Goal: Task Accomplishment & Management: Manage account settings

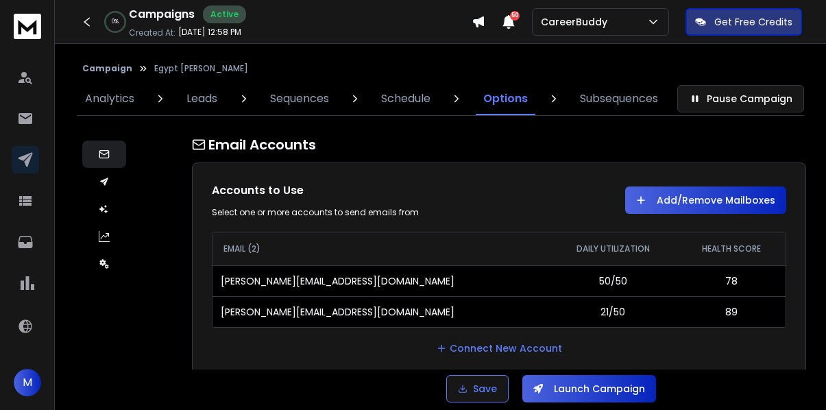
scroll to position [82, 0]
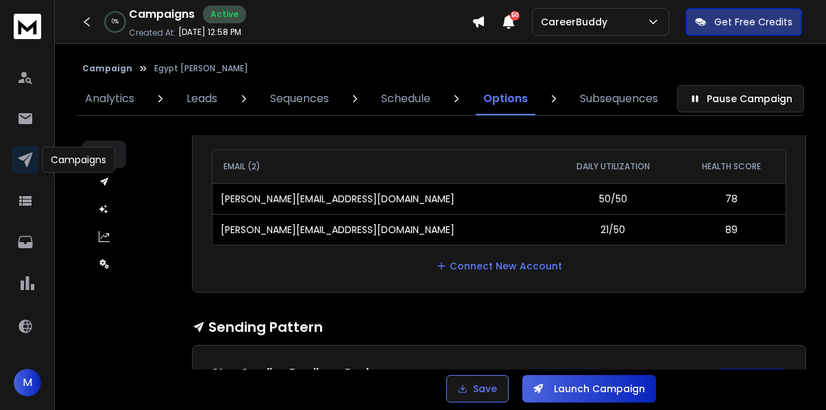
click at [29, 160] on icon at bounding box center [25, 159] width 14 height 14
click at [27, 237] on icon at bounding box center [25, 242] width 16 height 16
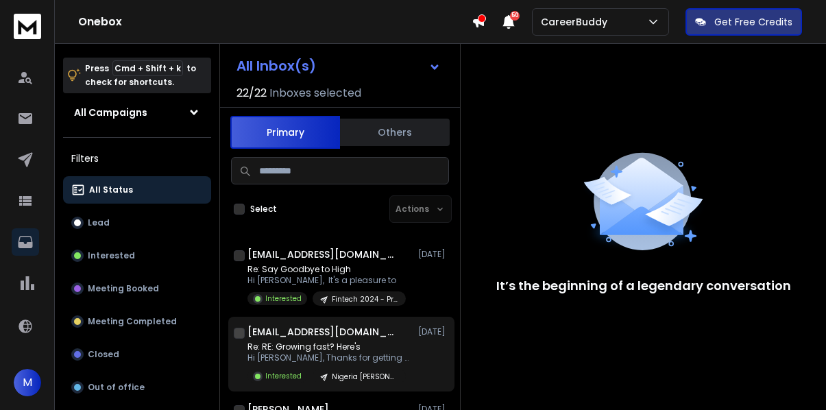
click at [390, 284] on p "Hi [PERSON_NAME], It's a pleasure to" at bounding box center [326, 280] width 158 height 11
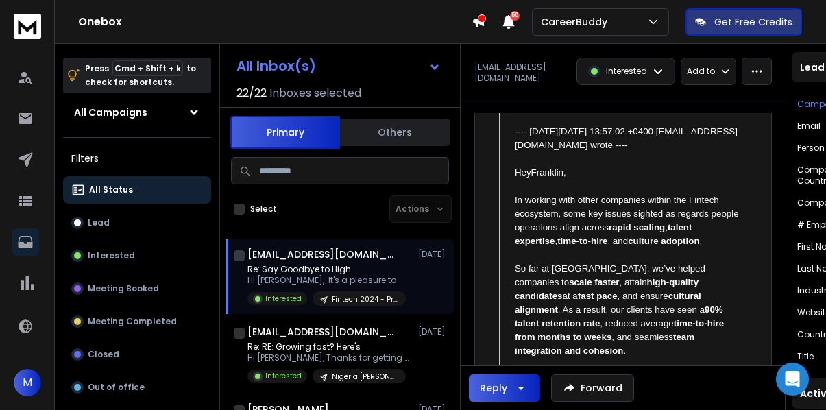
scroll to position [484, 0]
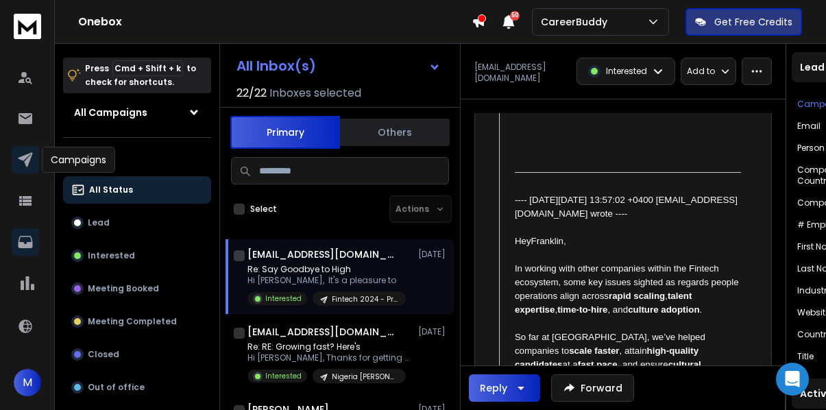
click at [33, 151] on link at bounding box center [25, 159] width 27 height 27
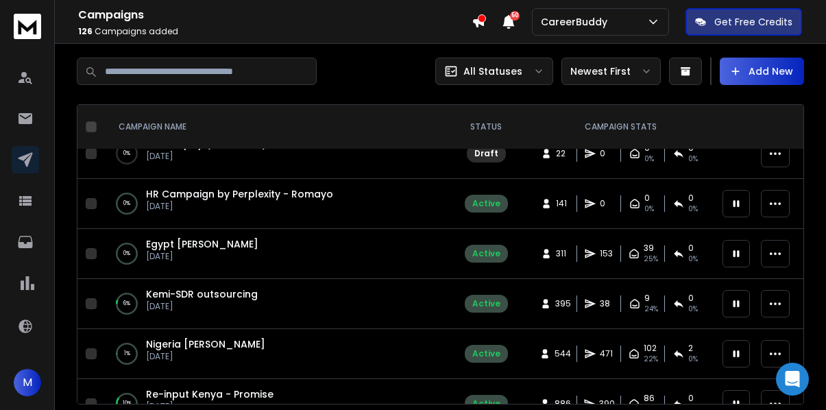
scroll to position [4, 0]
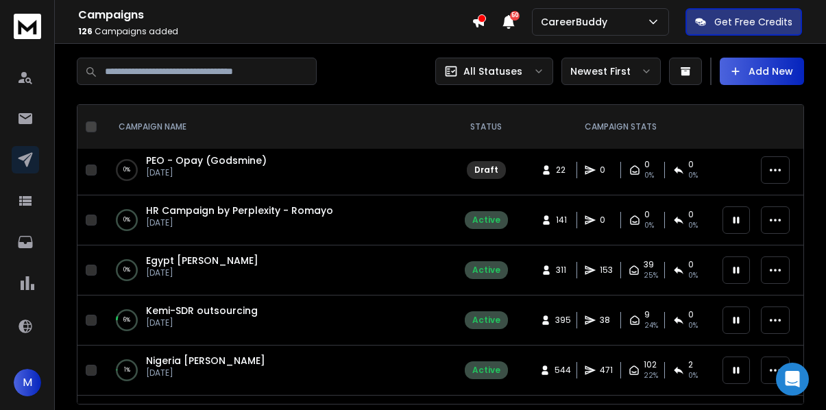
click at [207, 255] on span "Egypt [PERSON_NAME]" at bounding box center [202, 261] width 112 height 14
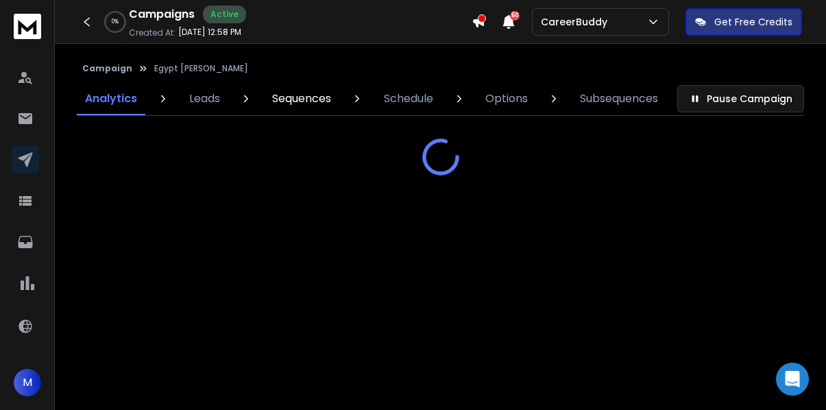
click at [289, 102] on p "Sequences" at bounding box center [301, 98] width 59 height 16
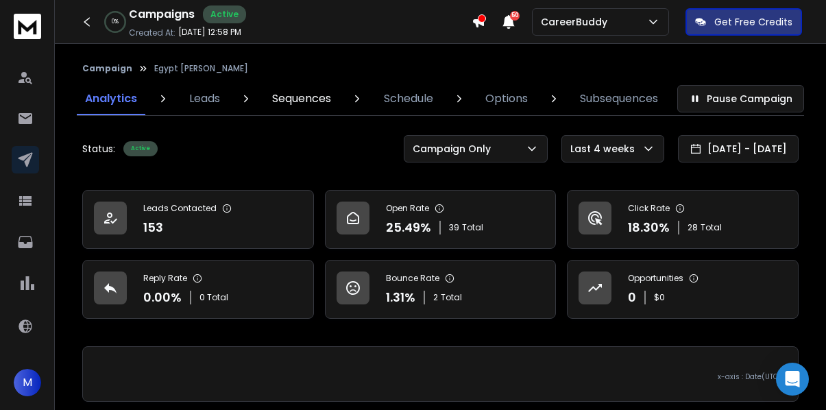
click at [289, 102] on p "Sequences" at bounding box center [301, 98] width 59 height 16
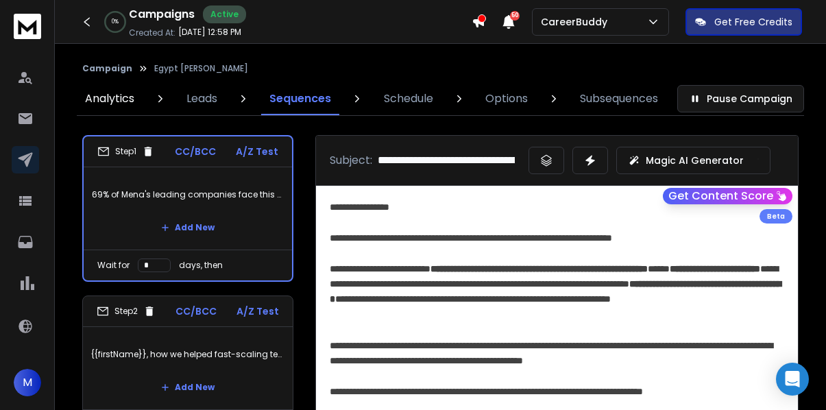
click at [115, 101] on p "Analytics" at bounding box center [109, 98] width 49 height 16
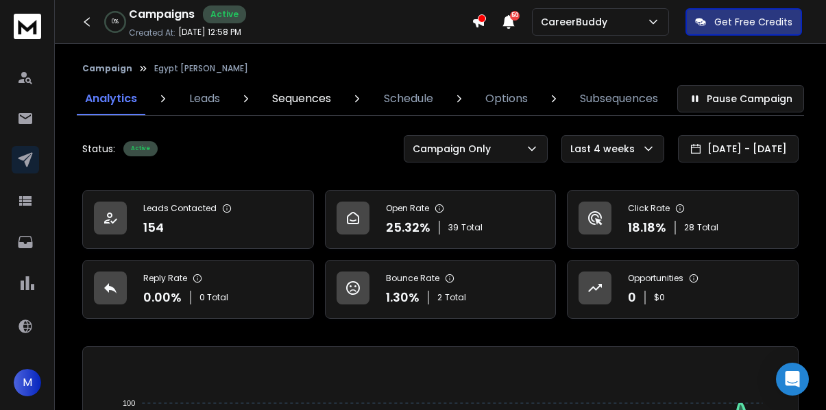
click at [311, 93] on p "Sequences" at bounding box center [301, 98] width 59 height 16
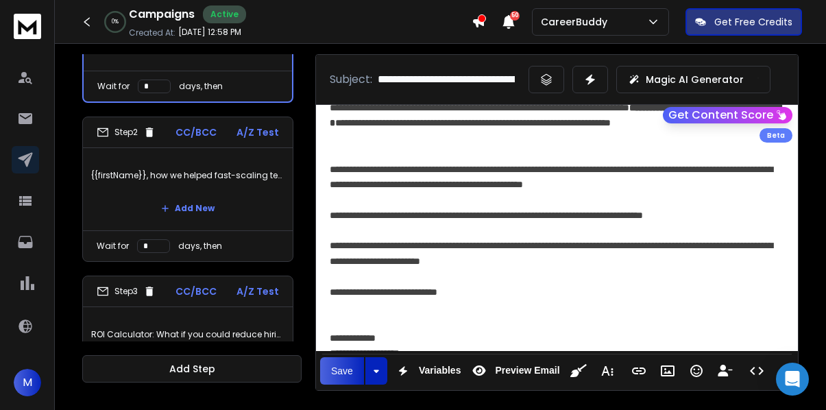
scroll to position [97, 0]
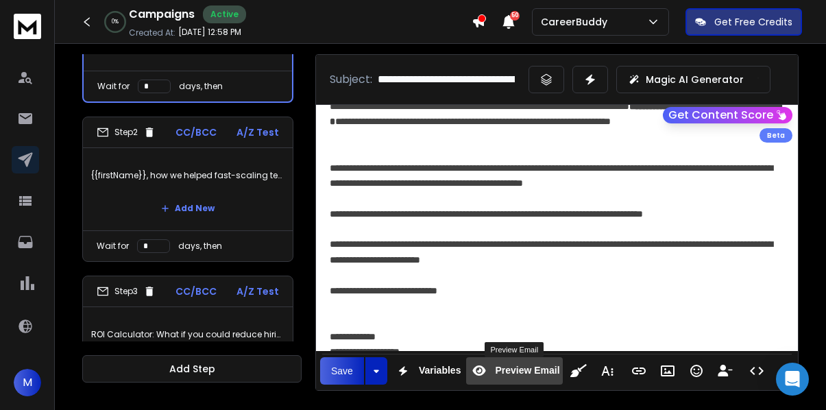
click at [509, 369] on span "Preview Email" at bounding box center [527, 371] width 70 height 12
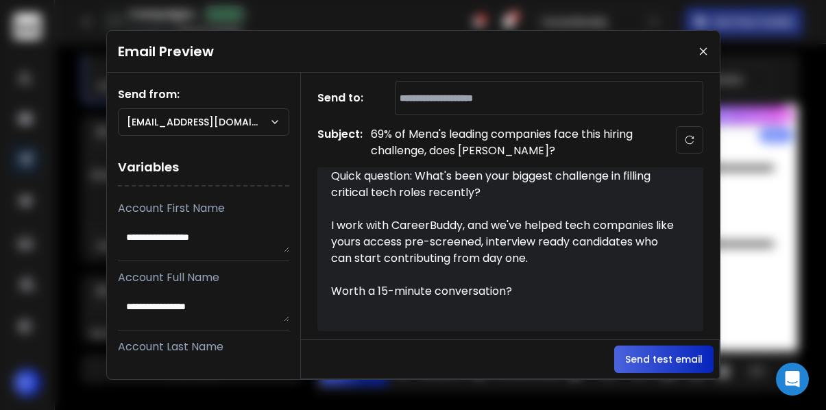
scroll to position [279, 0]
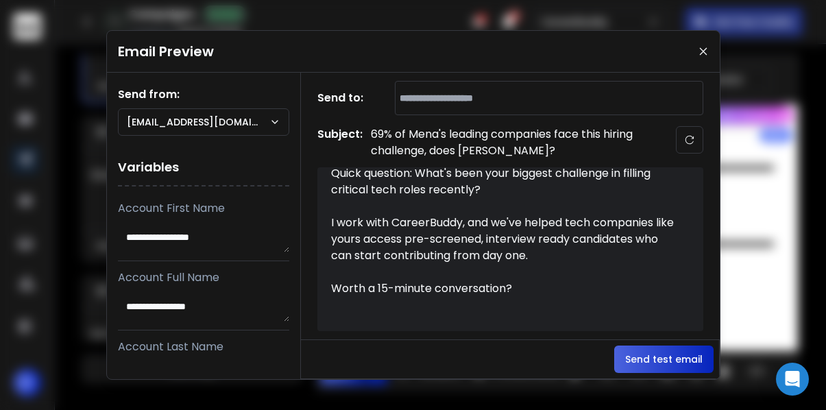
click at [704, 49] on icon at bounding box center [703, 51] width 11 height 11
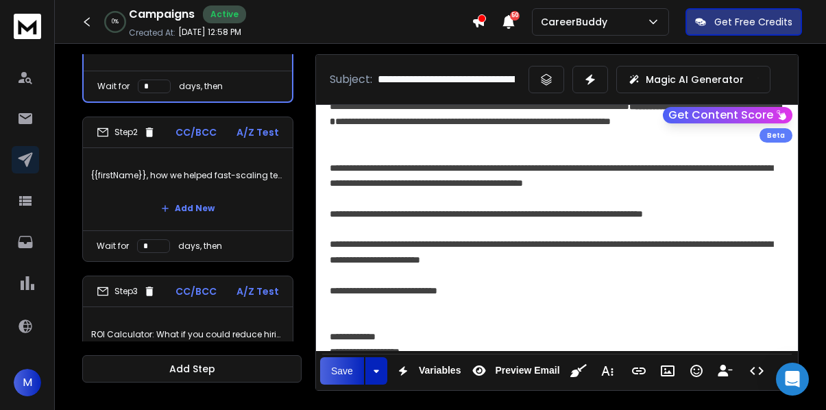
scroll to position [119, 0]
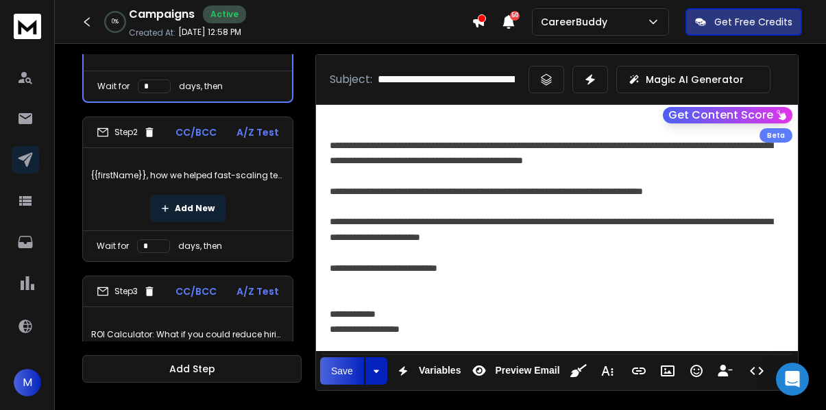
click at [151, 222] on button "Add New" at bounding box center [187, 208] width 75 height 27
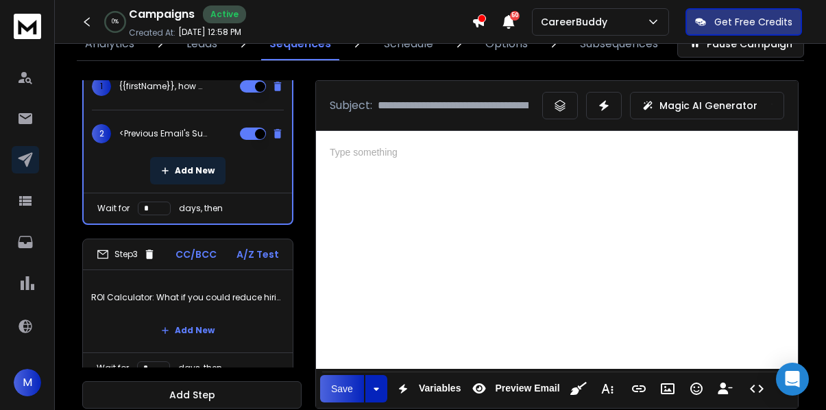
scroll to position [219, 0]
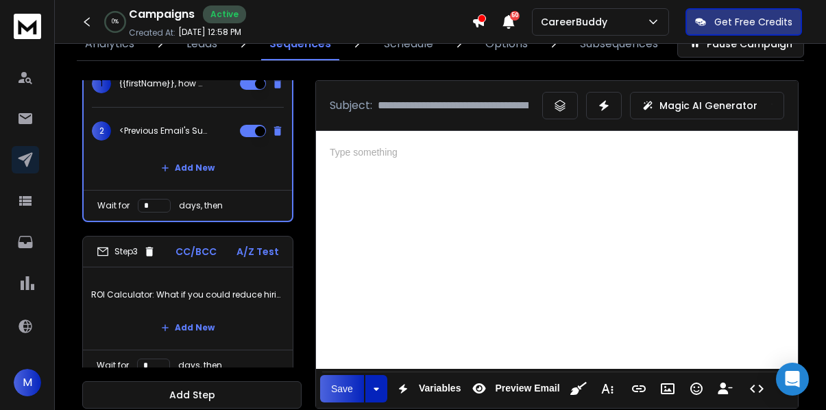
click at [151, 208] on input "*" at bounding box center [154, 206] width 33 height 14
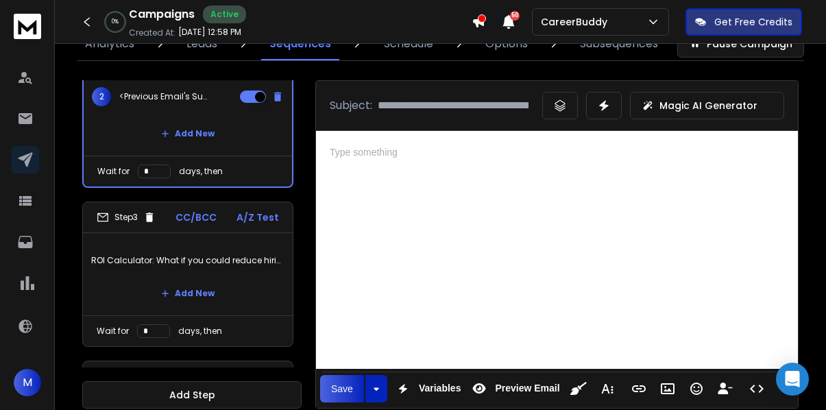
type input "*"
click at [152, 332] on input "*" at bounding box center [153, 331] width 33 height 14
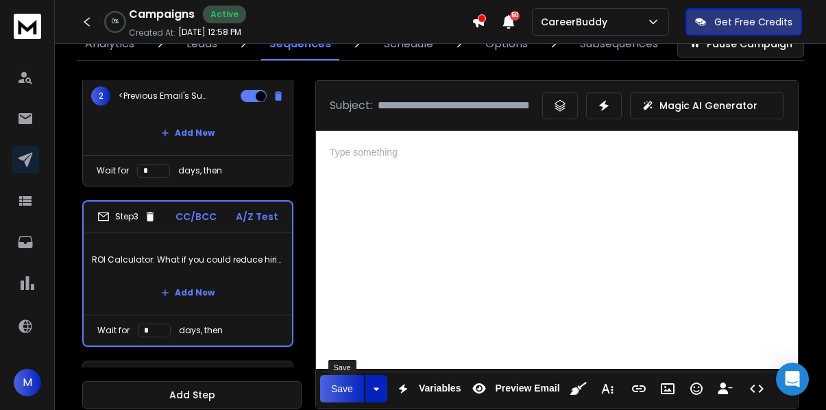
type input "*"
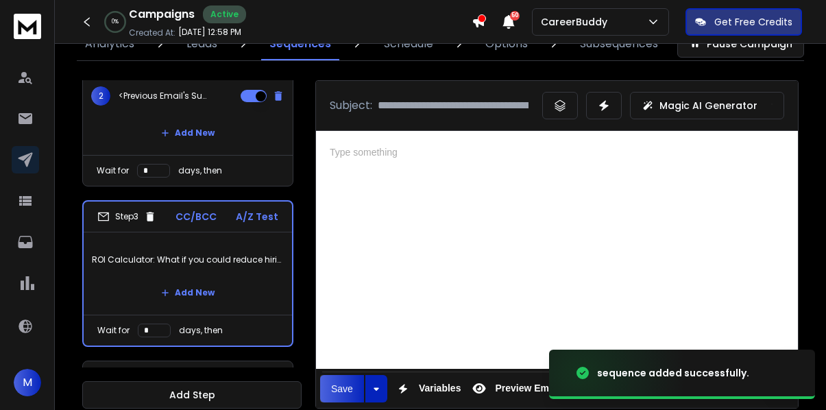
click at [199, 254] on p "ROI Calculator: What if you could reduce hiring time by 60%" at bounding box center [188, 260] width 192 height 38
type input "**********"
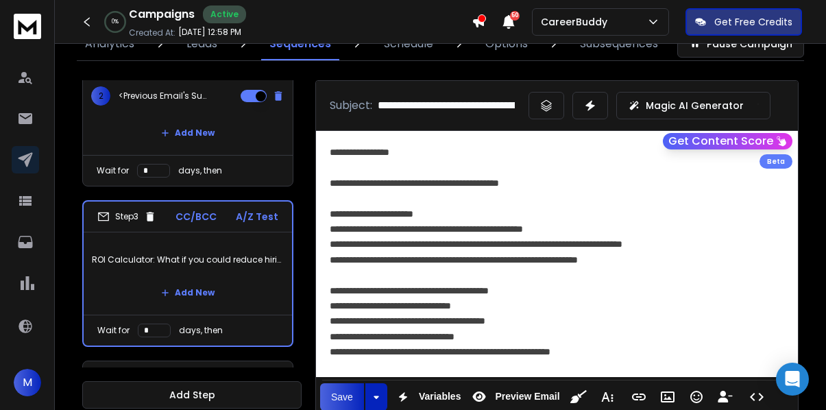
click at [160, 79] on div "**********" at bounding box center [440, 249] width 727 height 348
click at [160, 104] on div "2 <Previous Email's Subject>" at bounding box center [148, 95] width 115 height 19
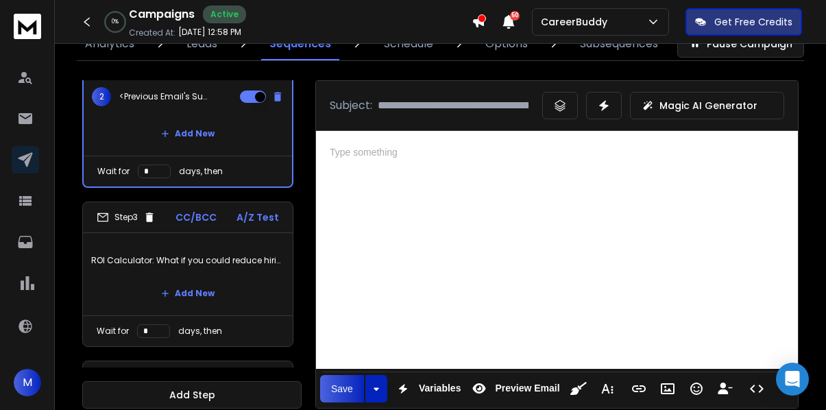
click at [258, 95] on button "button" at bounding box center [253, 96] width 26 height 12
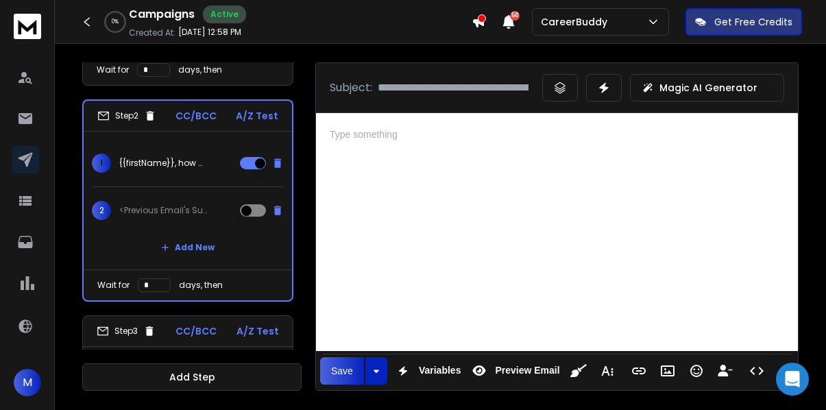
scroll to position [117, 0]
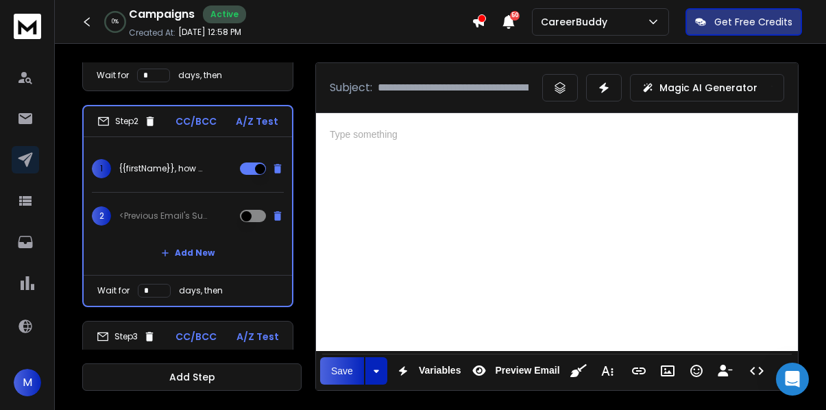
click at [271, 211] on icon at bounding box center [277, 216] width 12 height 12
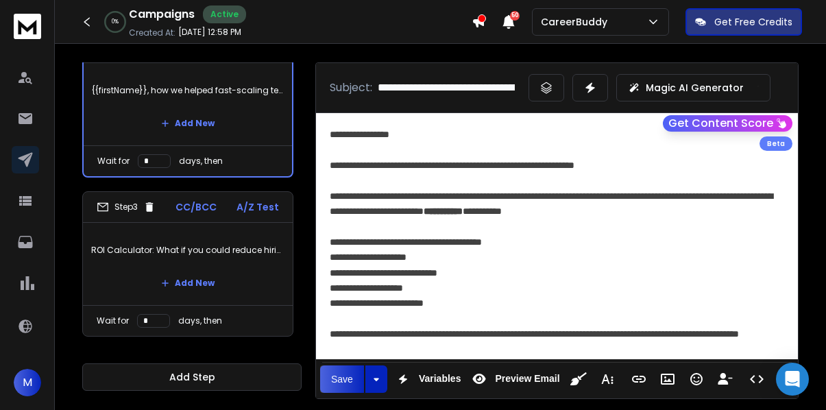
scroll to position [184, 0]
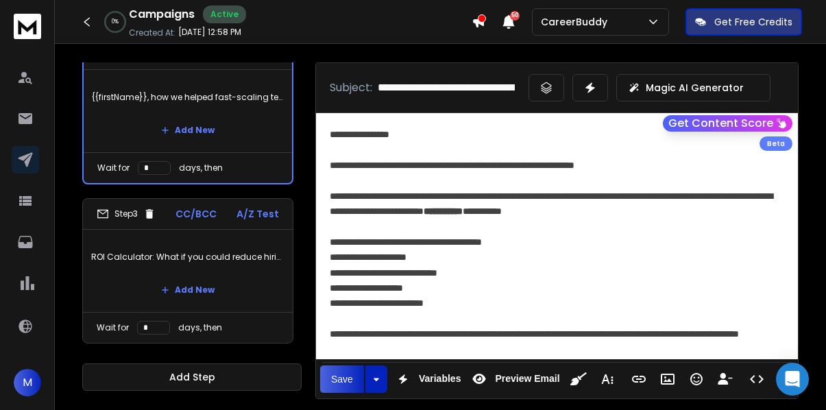
click at [172, 260] on p "ROI Calculator: What if you could reduce hiring time by 60%" at bounding box center [187, 257] width 193 height 38
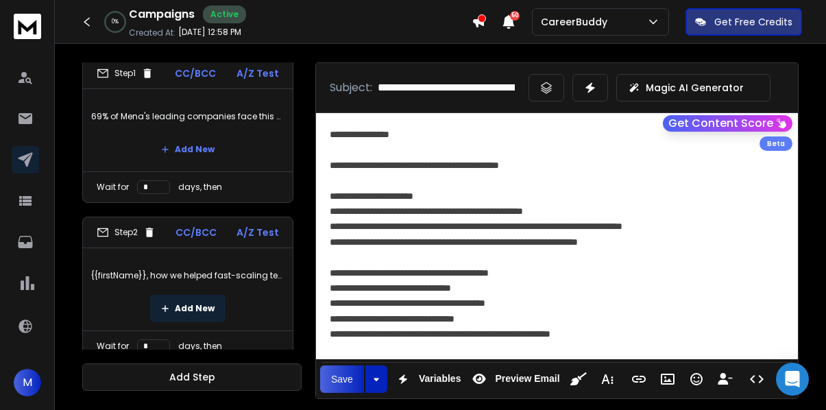
scroll to position [0, 0]
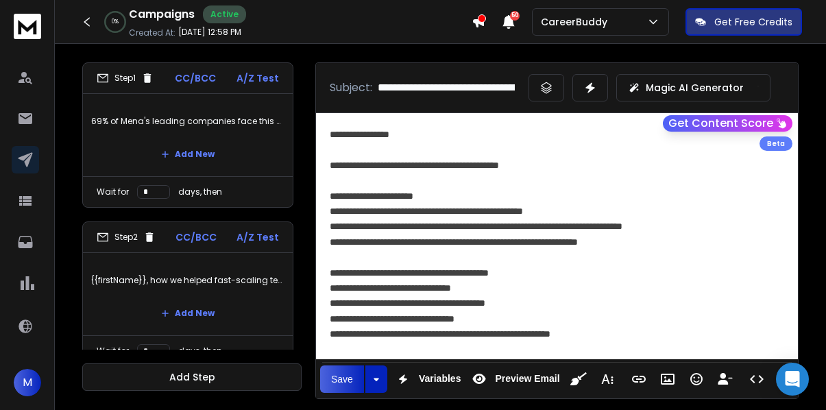
click at [171, 119] on p "69% of Mena's leading companies face this hiring challenge, does {{companyName}…" at bounding box center [187, 121] width 193 height 38
type input "**********"
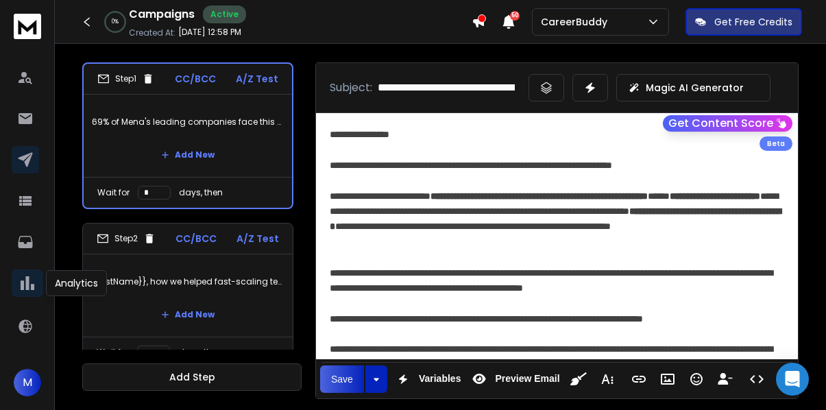
click at [28, 291] on icon at bounding box center [27, 283] width 21 height 21
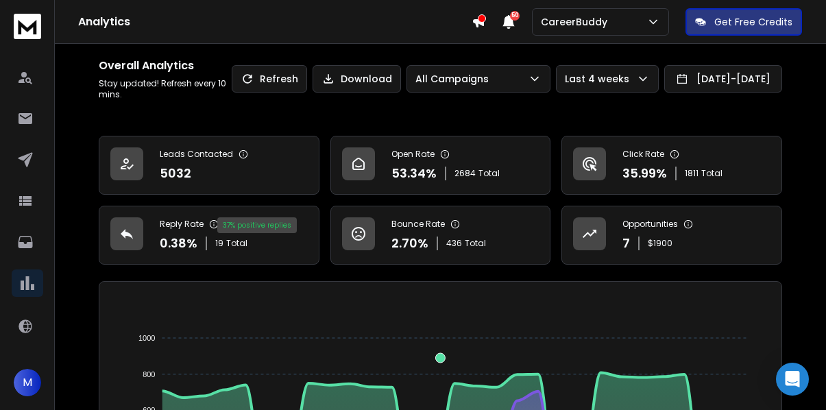
click at [531, 80] on icon at bounding box center [534, 78] width 7 height 3
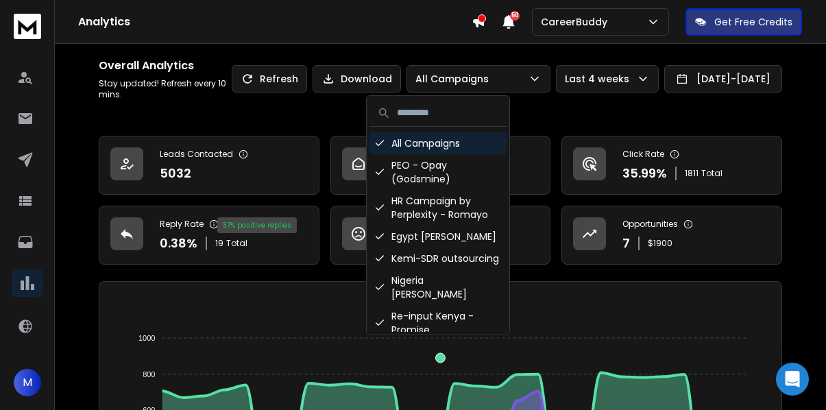
click at [385, 144] on icon at bounding box center [379, 143] width 11 height 11
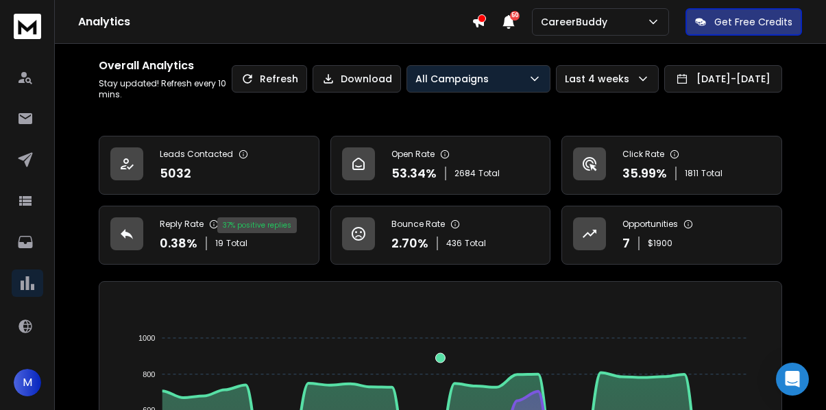
click at [528, 76] on icon at bounding box center [535, 79] width 14 height 14
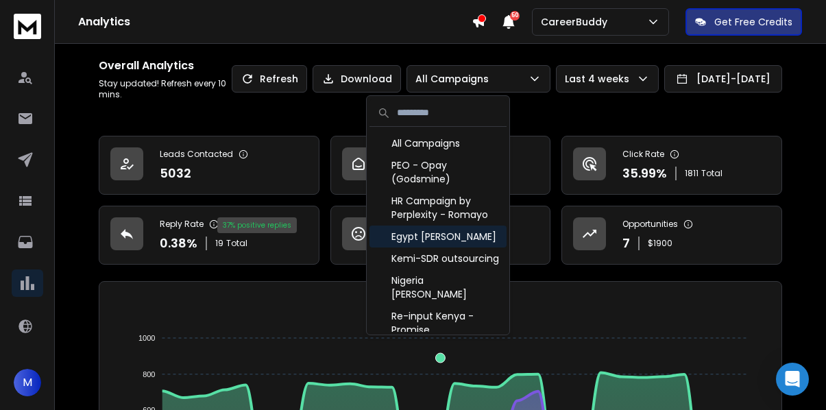
click at [391, 241] on div "Egypt [PERSON_NAME]" at bounding box center [437, 237] width 137 height 22
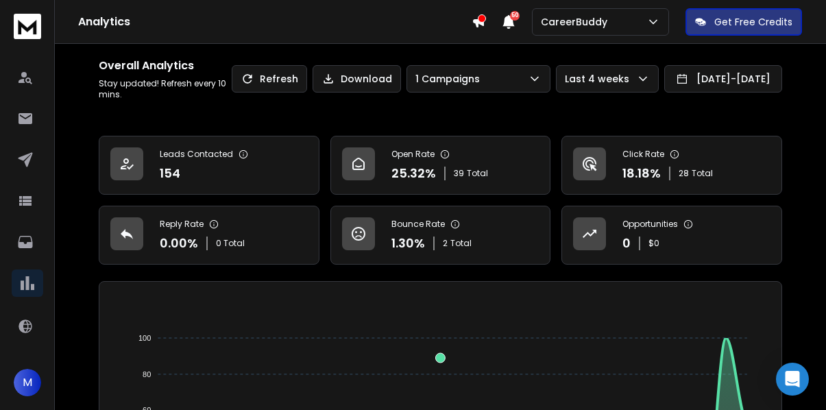
click at [491, 93] on div "Overall Analytics Stay updated! Refresh every 10 mins. Refresh Download 1 Campa…" at bounding box center [440, 79] width 683 height 42
click at [528, 75] on icon at bounding box center [535, 79] width 14 height 14
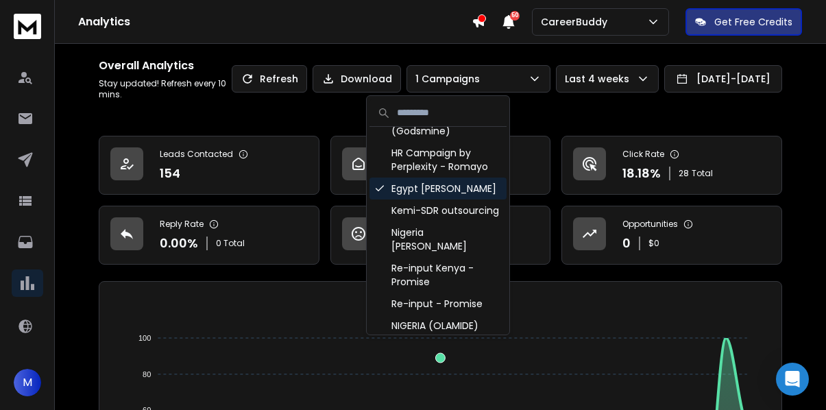
scroll to position [96, 0]
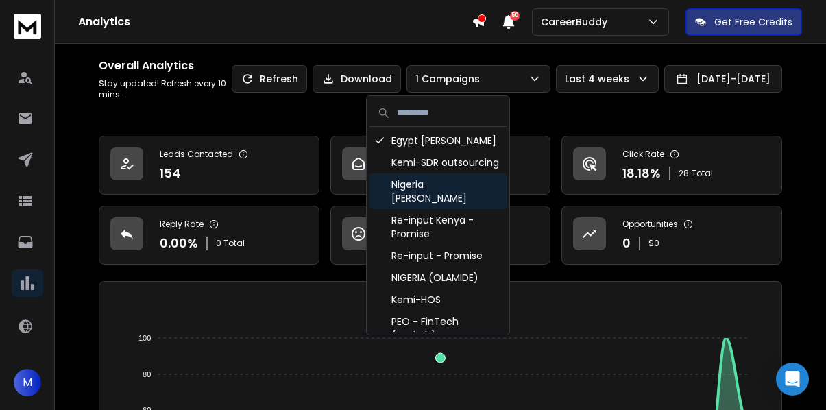
click at [393, 202] on div "Nigeria [PERSON_NAME]" at bounding box center [437, 191] width 137 height 36
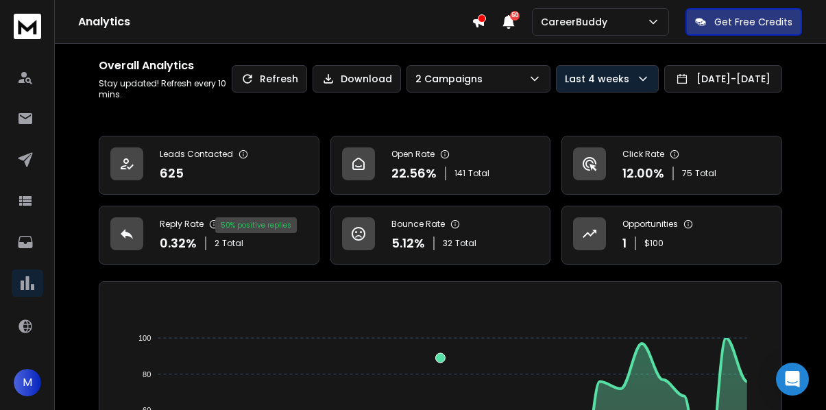
click at [611, 76] on button "Last 4 weeks" at bounding box center [607, 78] width 103 height 27
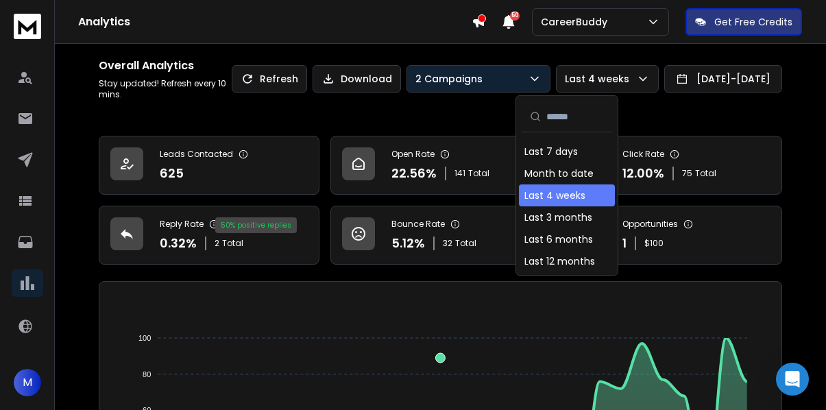
click at [528, 76] on icon at bounding box center [535, 79] width 14 height 14
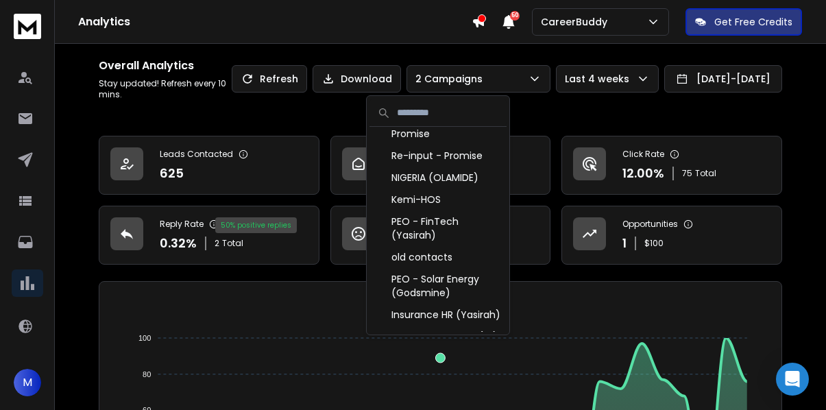
scroll to position [204, 0]
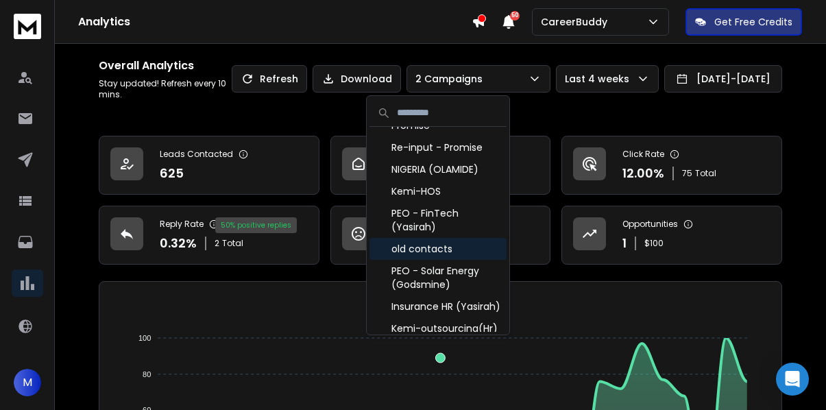
click at [404, 249] on div "old contacts" at bounding box center [437, 249] width 137 height 22
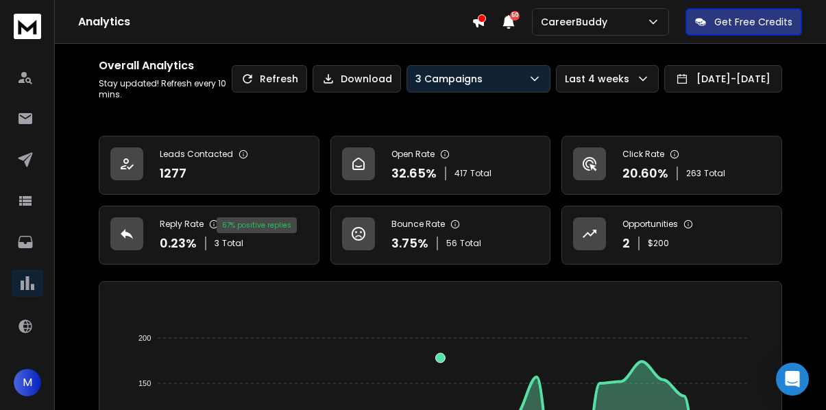
click at [528, 74] on icon at bounding box center [535, 79] width 14 height 14
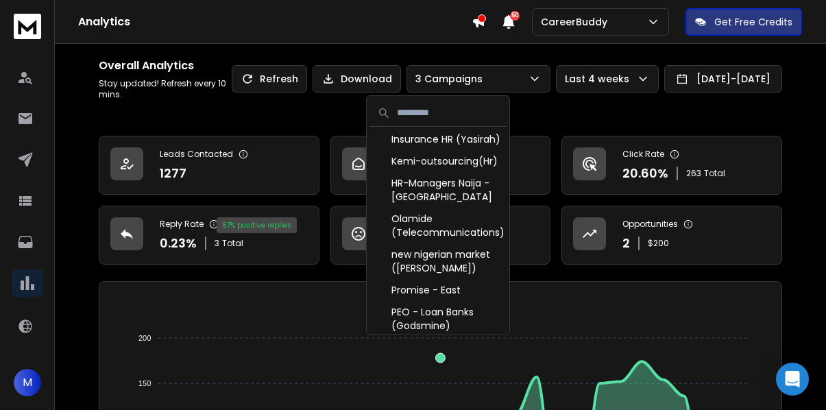
scroll to position [397, 0]
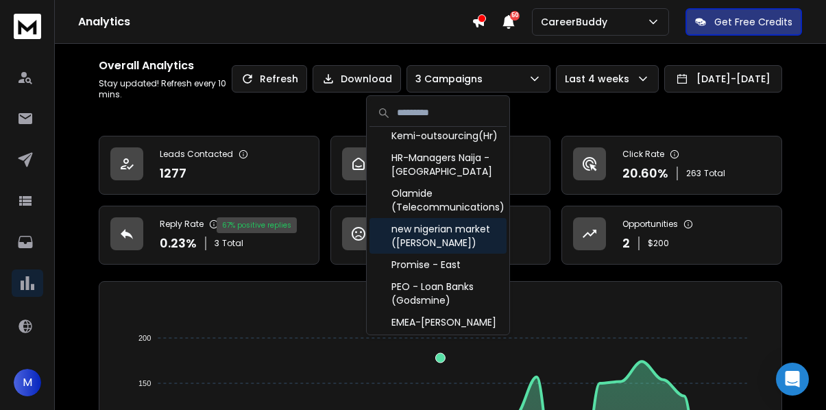
click at [385, 254] on div "new nigerian market ([PERSON_NAME])" at bounding box center [437, 236] width 137 height 36
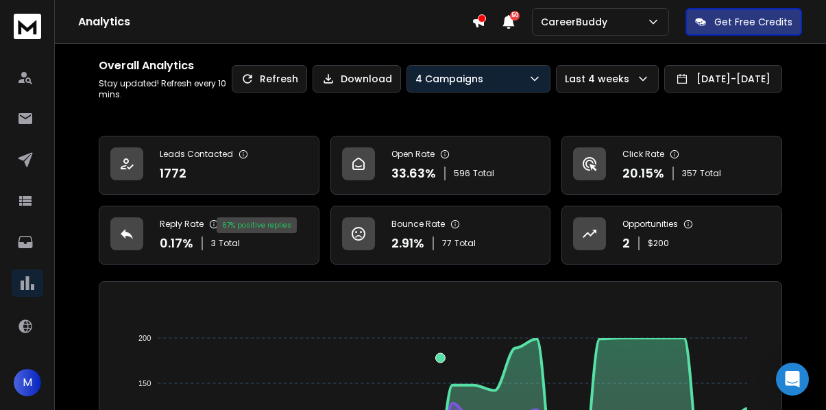
click at [528, 81] on icon at bounding box center [535, 79] width 14 height 14
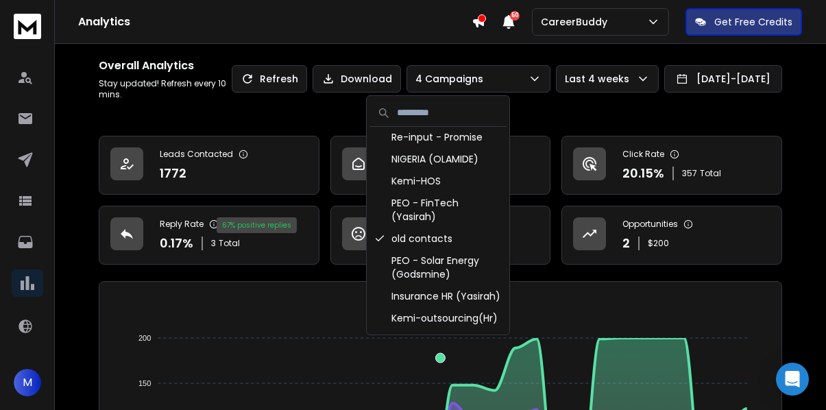
scroll to position [0, 0]
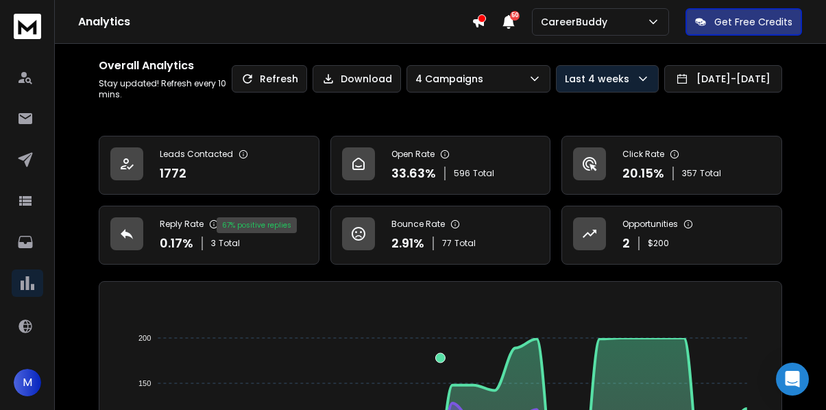
click at [636, 75] on icon "button" at bounding box center [643, 79] width 14 height 14
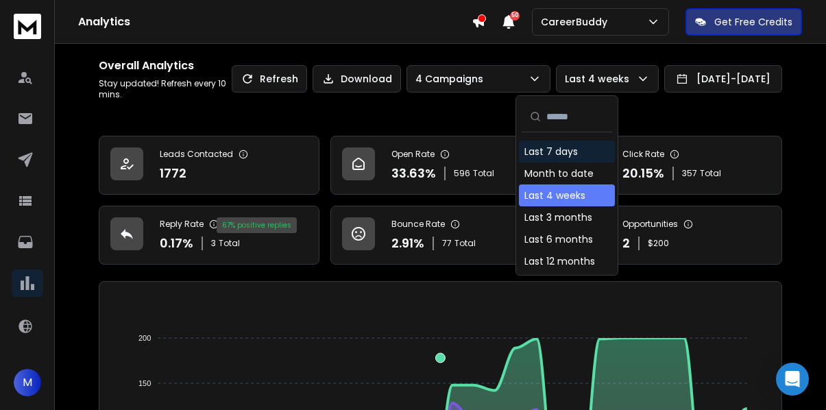
click at [536, 156] on div "Last 7 days" at bounding box center [550, 152] width 53 height 14
